Goal: Task Accomplishment & Management: Manage account settings

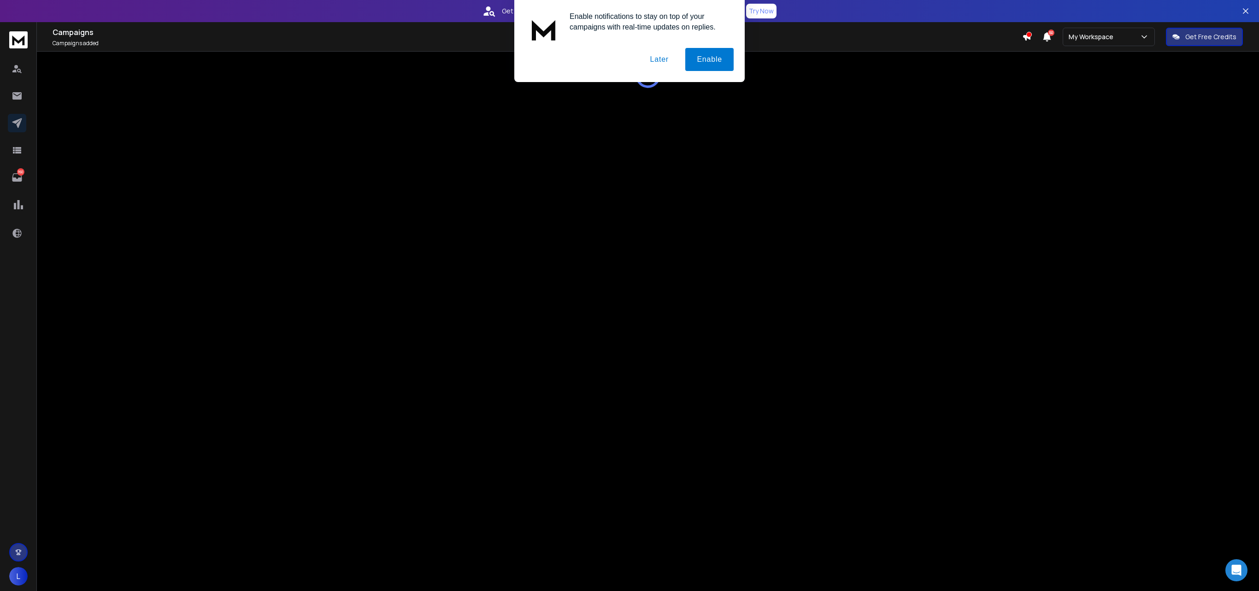
click at [655, 62] on button "Later" at bounding box center [658, 59] width 41 height 23
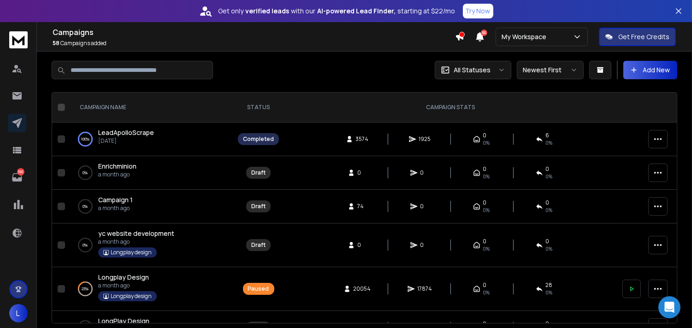
click at [139, 177] on div "0 % Enrichminion a month ago" at bounding box center [150, 173] width 145 height 22
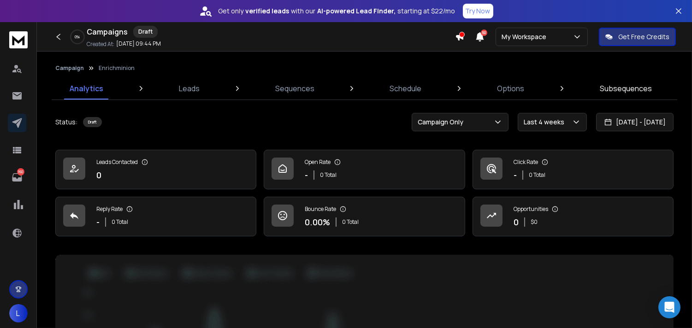
click at [612, 89] on p "Subsequences" at bounding box center [625, 88] width 52 height 11
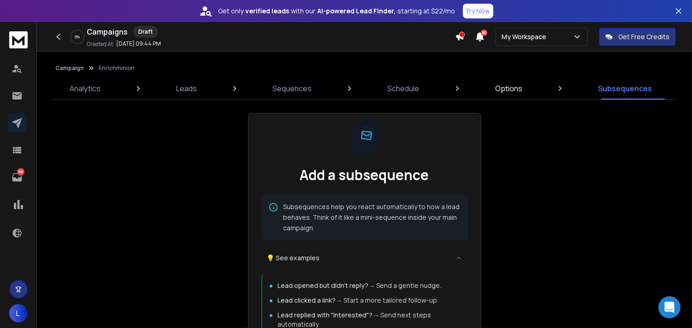
click at [505, 89] on p "Options" at bounding box center [508, 88] width 27 height 11
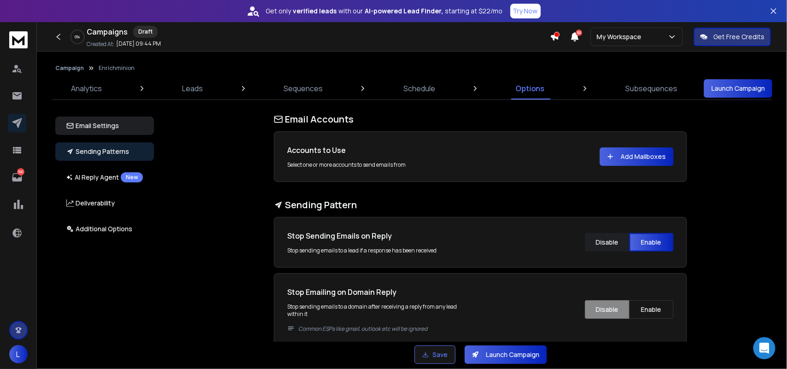
click at [106, 149] on p "Sending Patterns" at bounding box center [97, 151] width 63 height 9
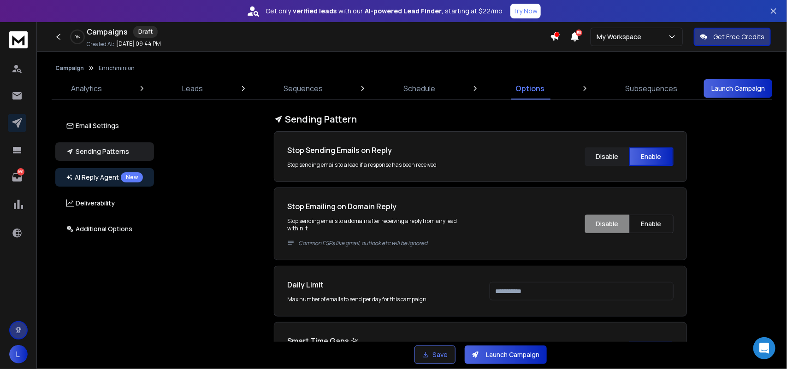
click at [101, 181] on p "AI Reply Agent New" at bounding box center [104, 177] width 76 height 10
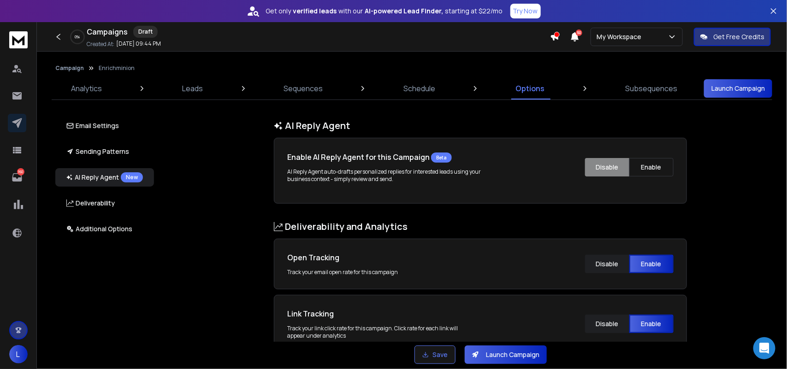
scroll to position [716, 0]
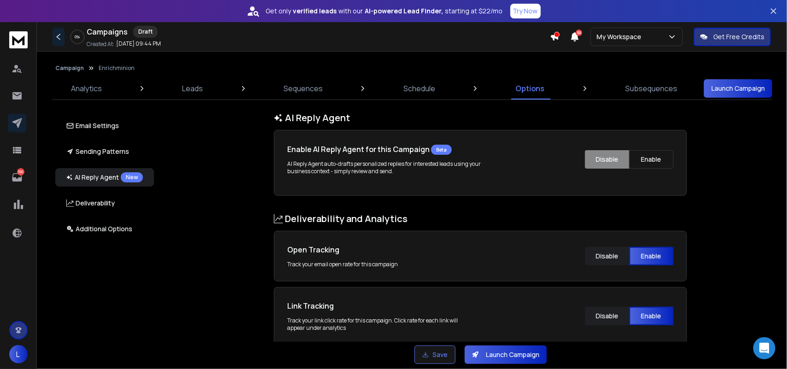
click at [56, 39] on icon at bounding box center [58, 37] width 8 height 8
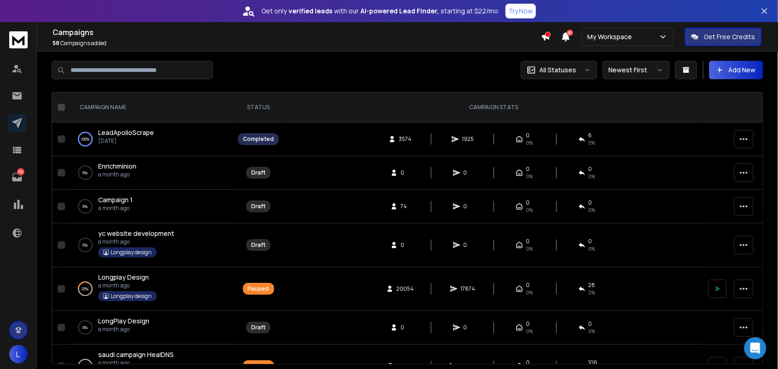
click at [740, 70] on button "Add New" at bounding box center [736, 70] width 54 height 18
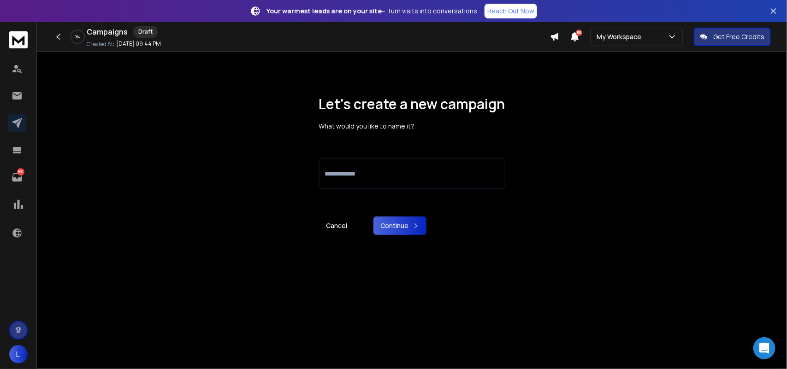
click at [358, 177] on input at bounding box center [412, 174] width 186 height 30
type input "*****"
click at [401, 224] on button "Continue" at bounding box center [399, 226] width 53 height 18
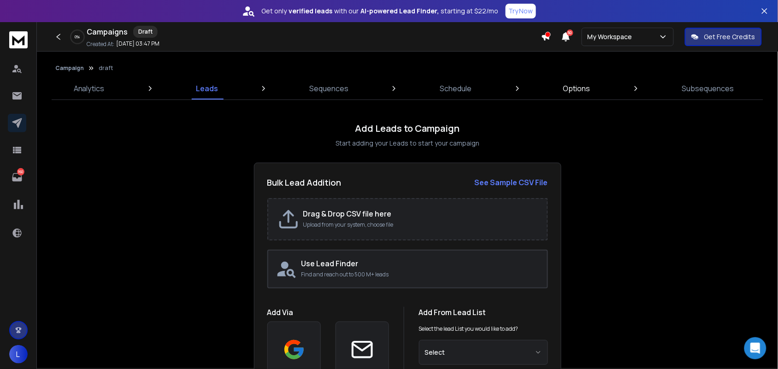
click at [586, 90] on p "Options" at bounding box center [576, 88] width 27 height 11
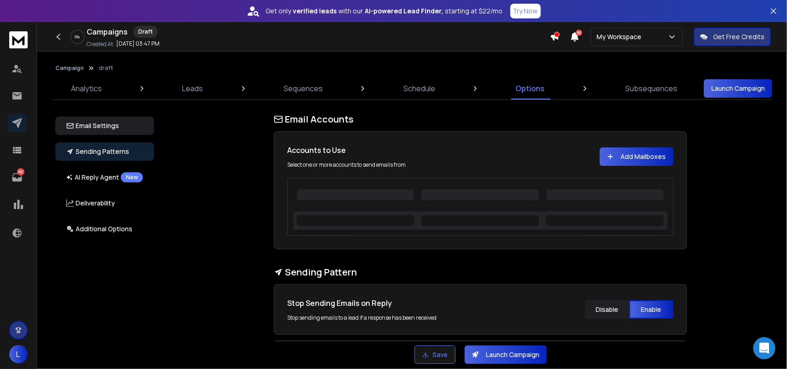
click at [127, 151] on p "Sending Patterns" at bounding box center [97, 151] width 63 height 9
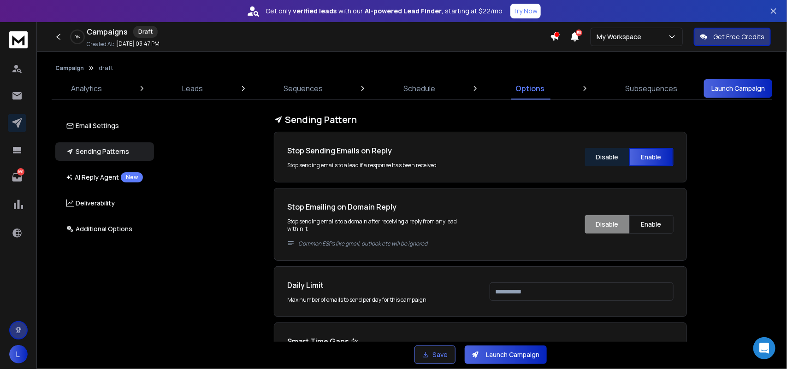
scroll to position [86, 0]
click at [603, 153] on button "Disable" at bounding box center [607, 156] width 44 height 18
click at [644, 148] on button "Enable" at bounding box center [651, 156] width 44 height 18
click at [606, 223] on button "Disable" at bounding box center [607, 224] width 44 height 18
click at [90, 170] on button "AI Reply Agent New" at bounding box center [104, 177] width 99 height 18
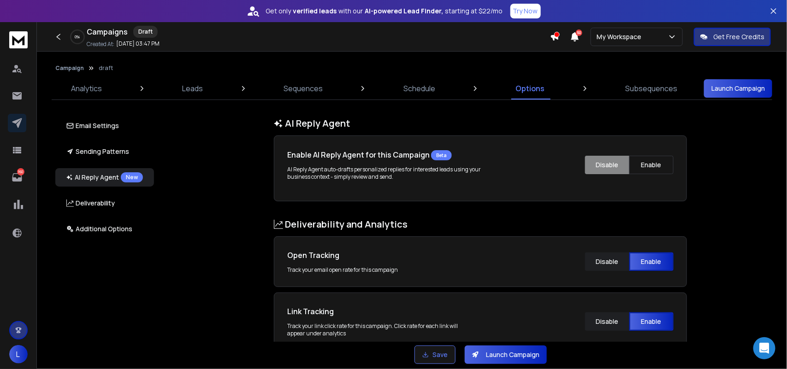
scroll to position [716, 0]
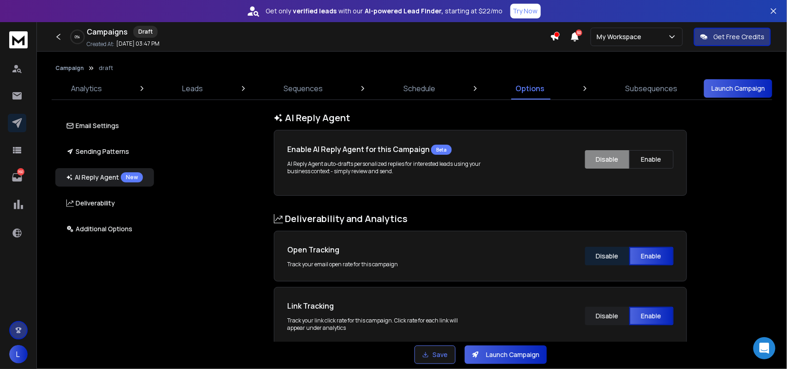
click at [604, 258] on button "Disable" at bounding box center [607, 256] width 44 height 18
click at [591, 321] on button "Disable" at bounding box center [607, 316] width 44 height 18
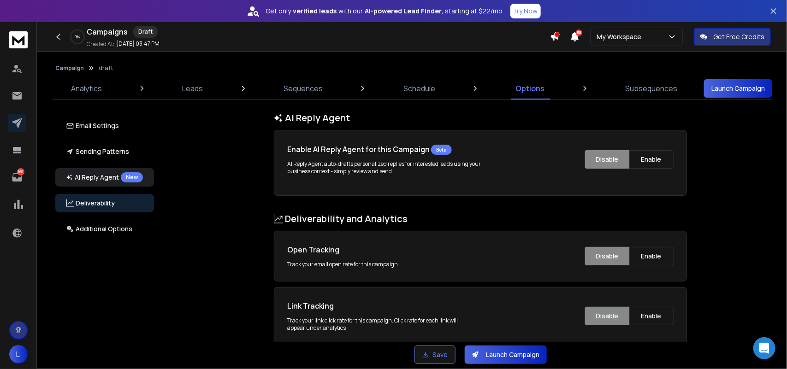
click at [88, 204] on p "Deliverability" at bounding box center [90, 203] width 48 height 9
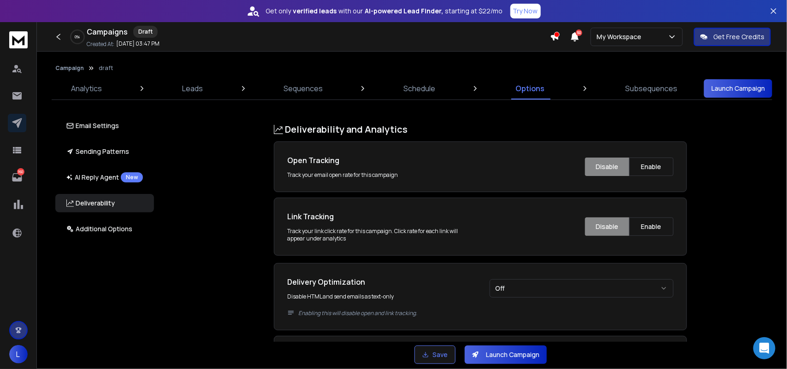
scroll to position [817, 0]
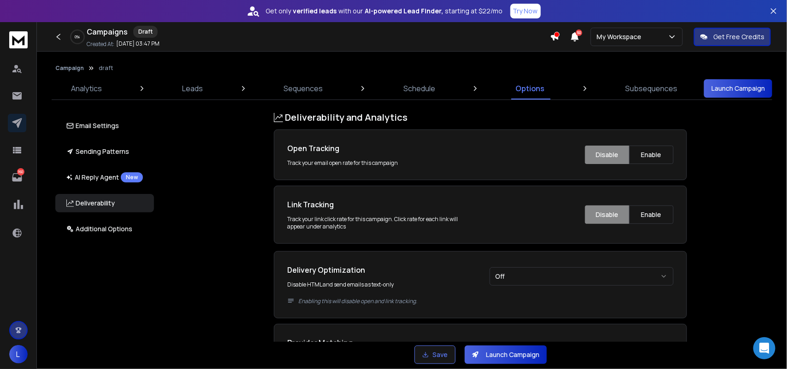
click at [604, 279] on button "Off" at bounding box center [581, 276] width 184 height 18
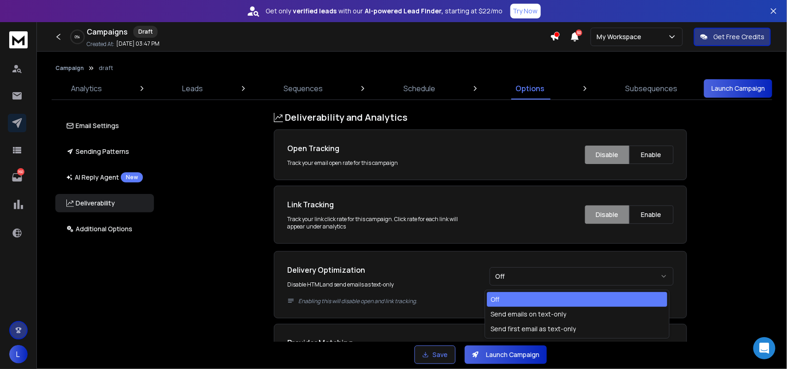
select select "*"
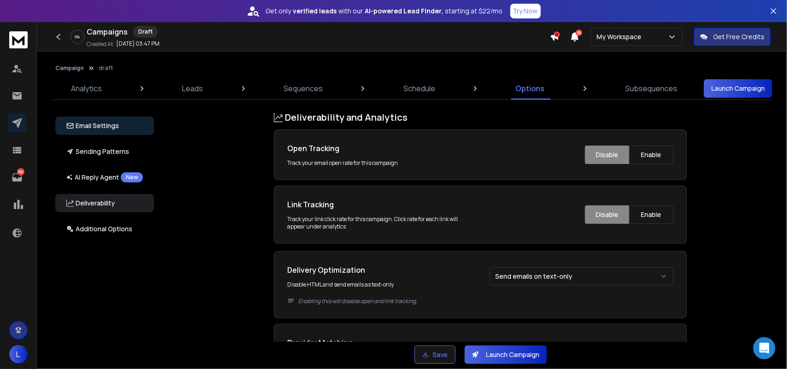
click at [129, 123] on button "Email Settings" at bounding box center [104, 126] width 99 height 18
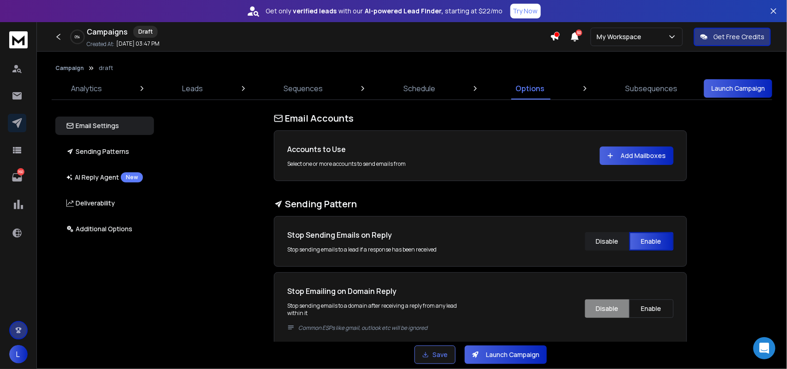
scroll to position [0, 0]
type button "email-settings"
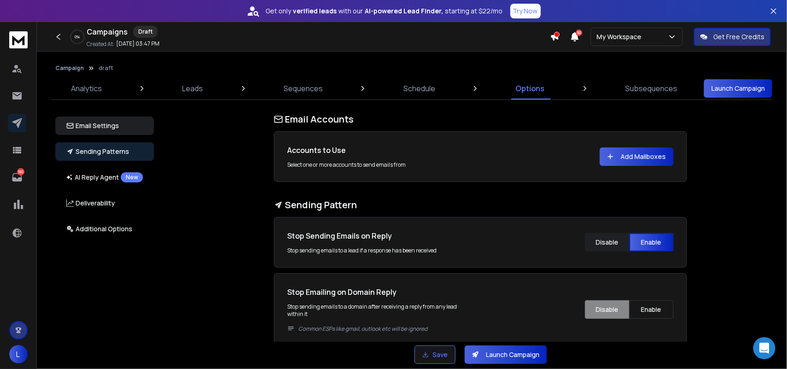
click at [70, 152] on icon at bounding box center [70, 152] width 6 height 6
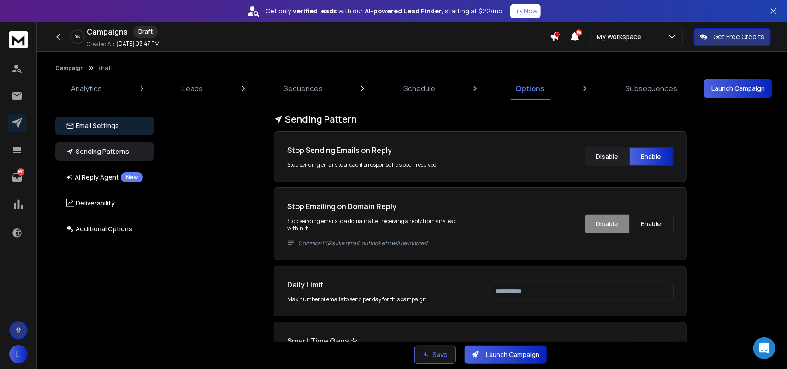
click at [116, 118] on button "Email Settings" at bounding box center [104, 126] width 99 height 18
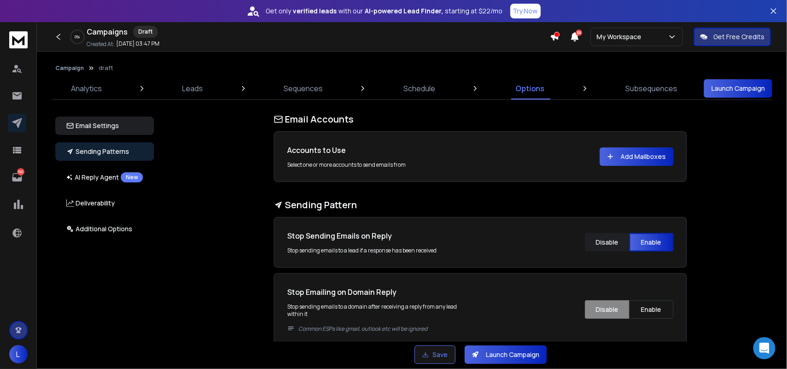
click at [113, 151] on p "Sending Patterns" at bounding box center [97, 151] width 63 height 9
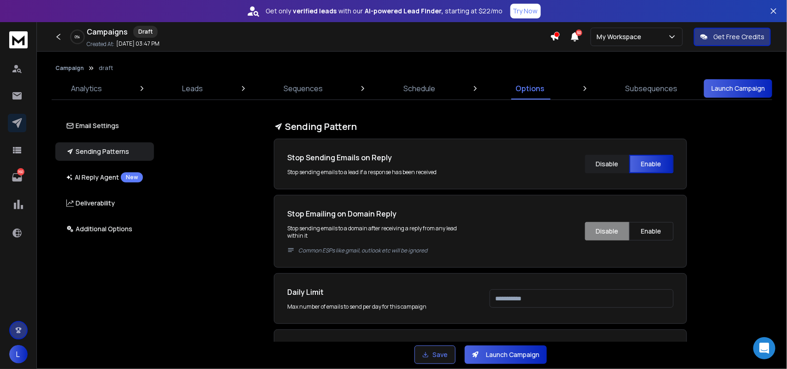
scroll to position [86, 0]
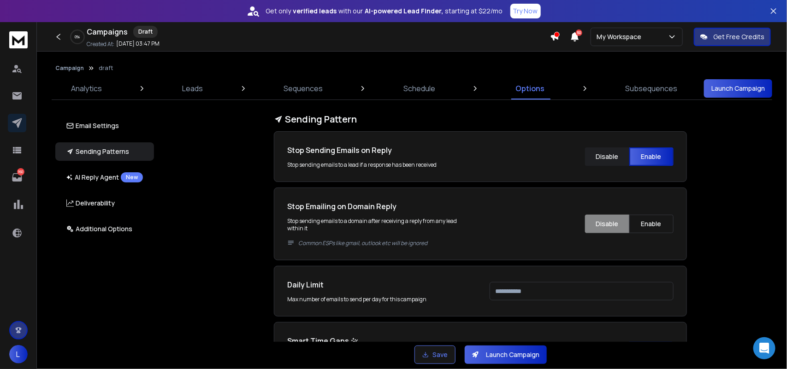
type button "email-settings"
click at [84, 174] on p "AI Reply Agent New" at bounding box center [104, 177] width 76 height 10
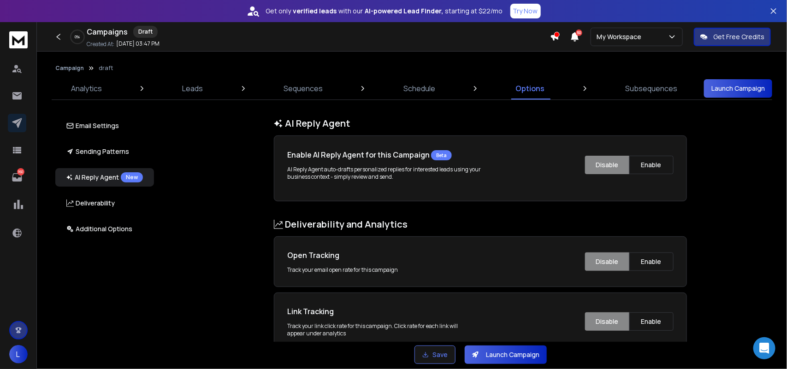
scroll to position [716, 0]
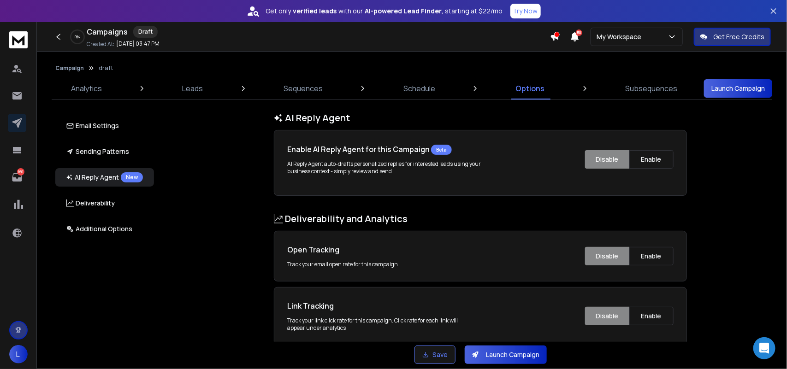
type button "email-settings"
click at [118, 199] on button "Deliverability" at bounding box center [104, 203] width 99 height 18
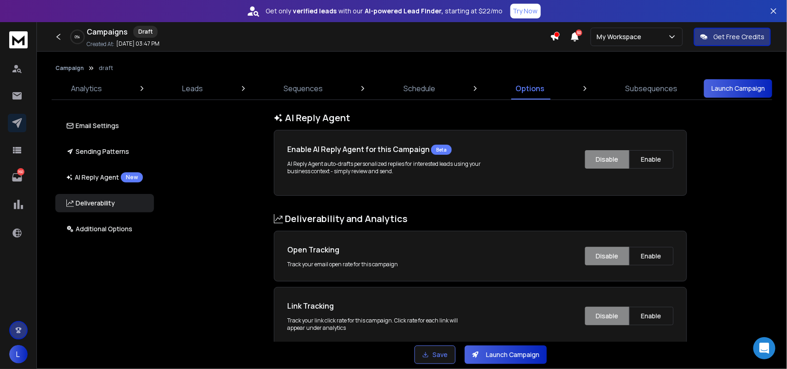
scroll to position [817, 0]
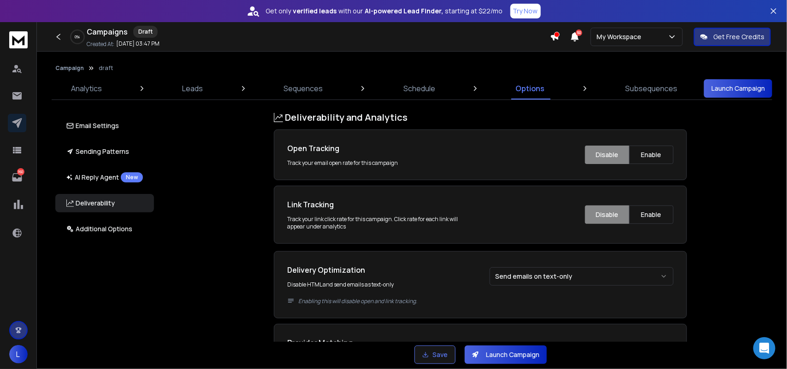
type button "email-settings"
click at [132, 232] on button "Additional Options" at bounding box center [104, 229] width 99 height 18
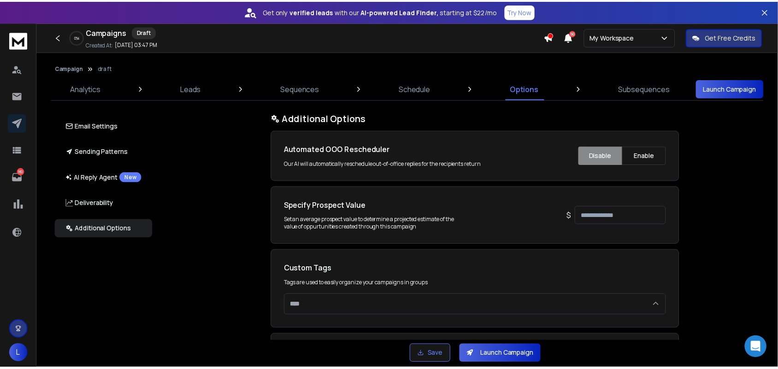
scroll to position [1439, 0]
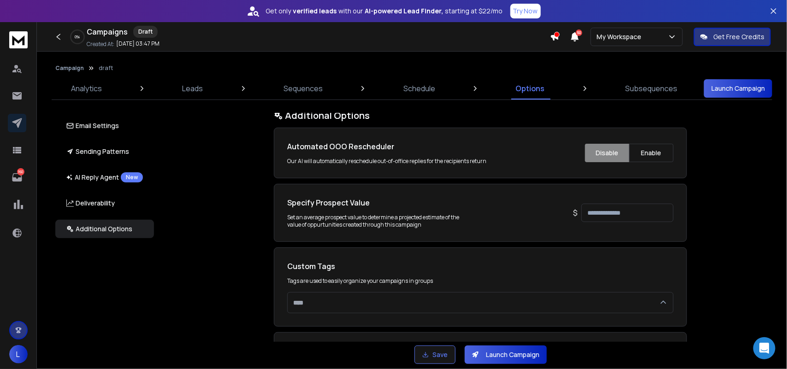
click at [196, 276] on div "Email Accounts Accounts to Use Select one or more accounts to send emails from …" at bounding box center [486, 227] width 634 height 229
click at [76, 88] on p "Analytics" at bounding box center [86, 88] width 31 height 11
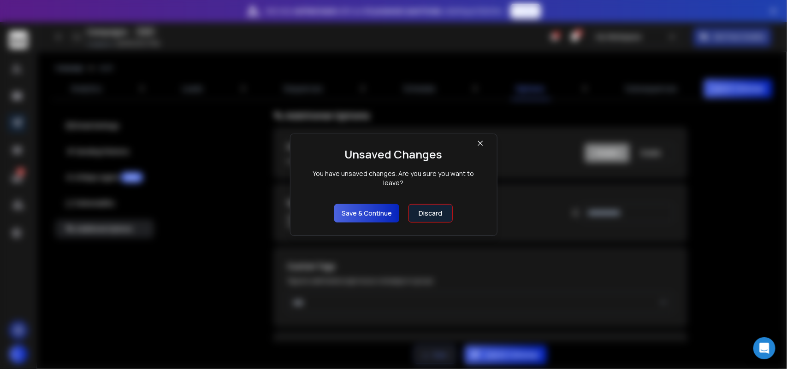
click at [417, 210] on button "Discard" at bounding box center [430, 213] width 44 height 18
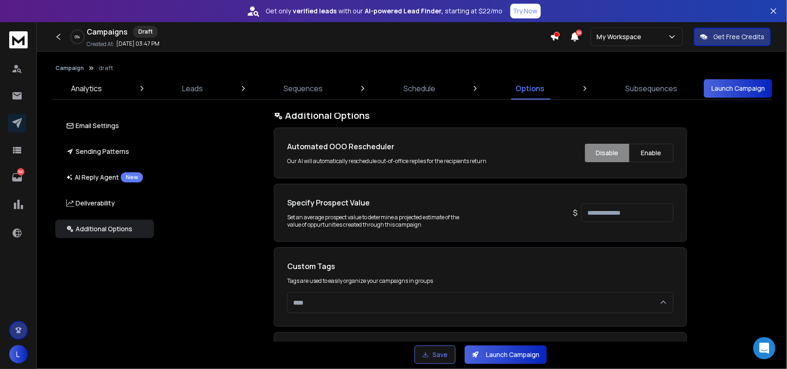
click at [93, 87] on p "Analytics" at bounding box center [86, 88] width 31 height 11
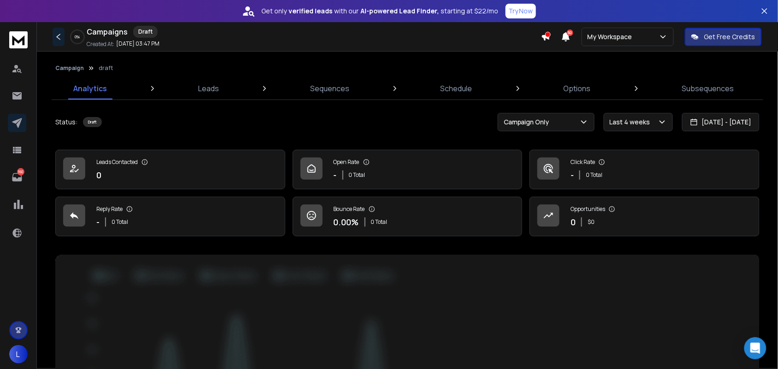
click at [55, 36] on icon at bounding box center [58, 37] width 8 height 8
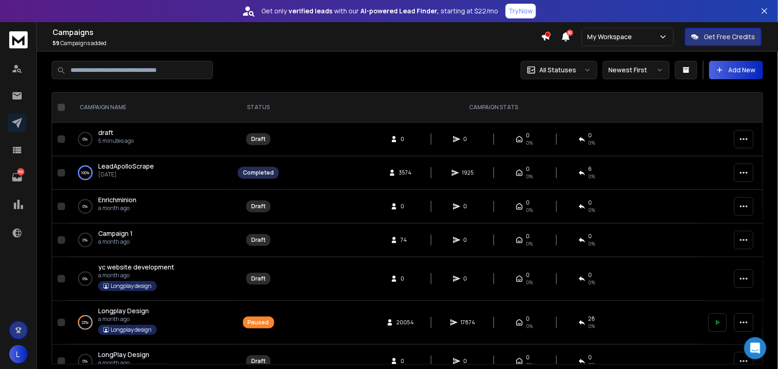
click at [739, 142] on icon "button" at bounding box center [743, 139] width 9 height 9
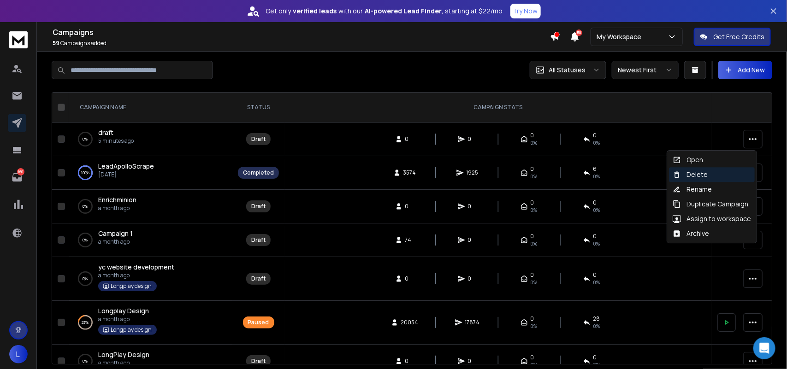
click at [706, 170] on div "Delete" at bounding box center [712, 174] width 86 height 15
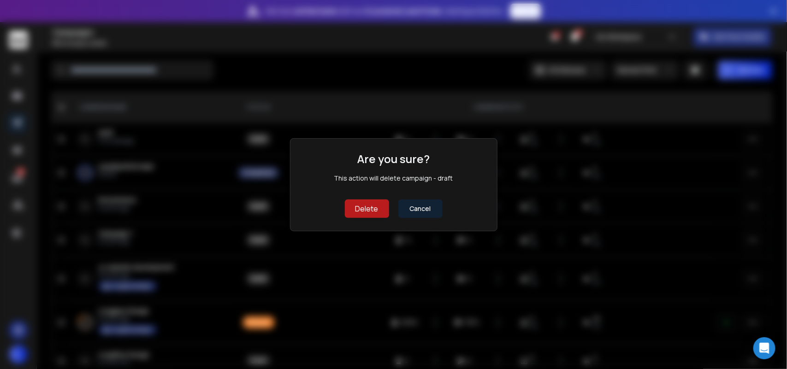
click at [349, 206] on button "Delete" at bounding box center [367, 209] width 44 height 18
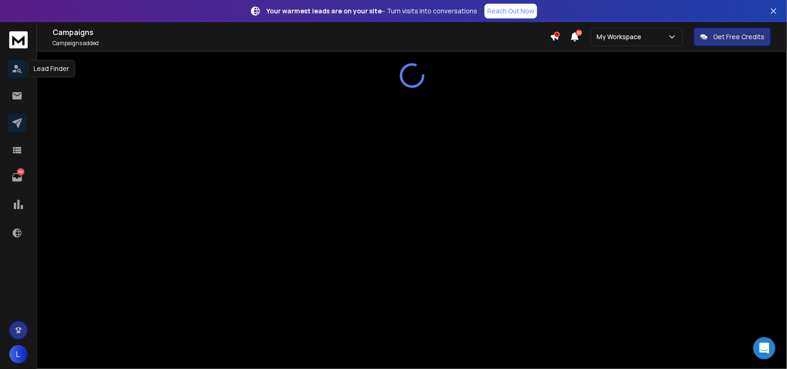
click at [21, 63] on icon at bounding box center [17, 68] width 11 height 11
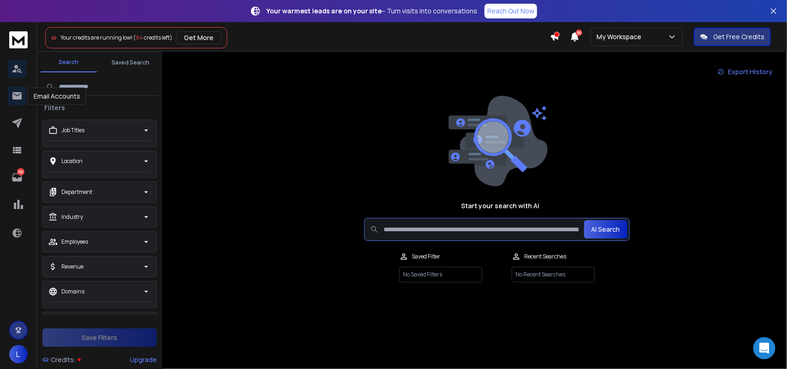
click at [18, 89] on link at bounding box center [17, 96] width 18 height 18
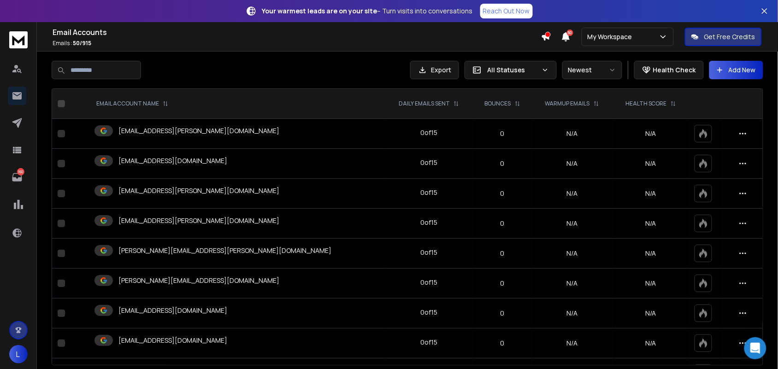
click at [724, 72] on button "Add New" at bounding box center [736, 70] width 54 height 18
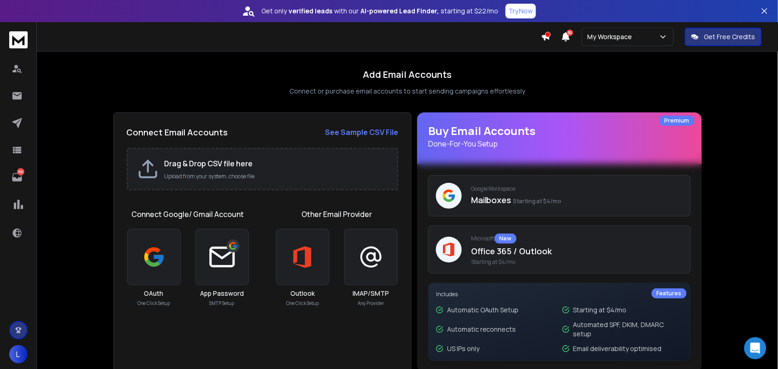
click at [358, 234] on div at bounding box center [370, 257] width 53 height 56
